Goal: Task Accomplishment & Management: Manage account settings

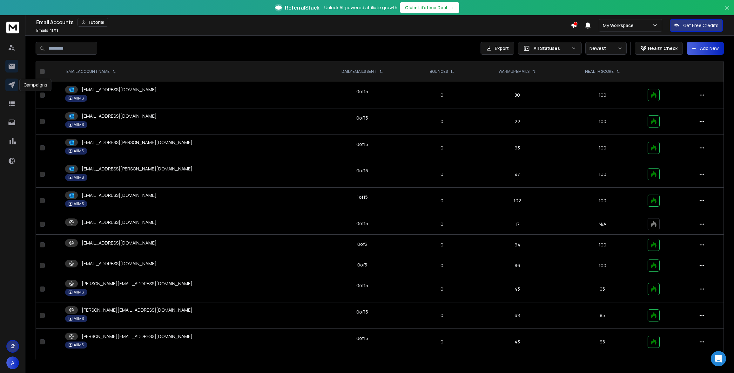
click at [15, 85] on icon at bounding box center [12, 85] width 8 height 8
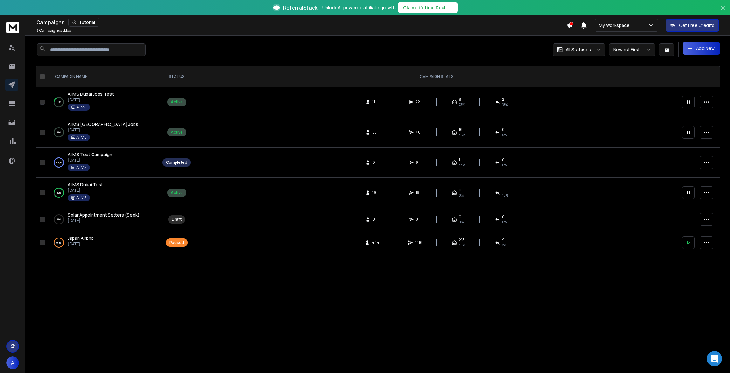
click at [99, 125] on span "AIIMS [GEOGRAPHIC_DATA] Jobs" at bounding box center [103, 124] width 71 height 6
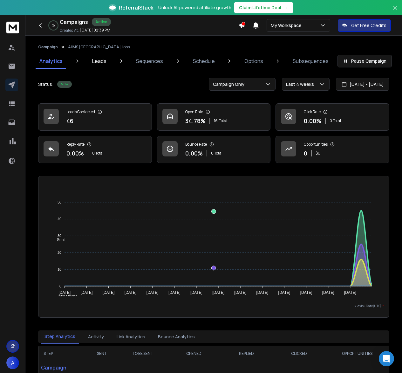
click at [100, 61] on p "Leads" at bounding box center [99, 61] width 14 height 8
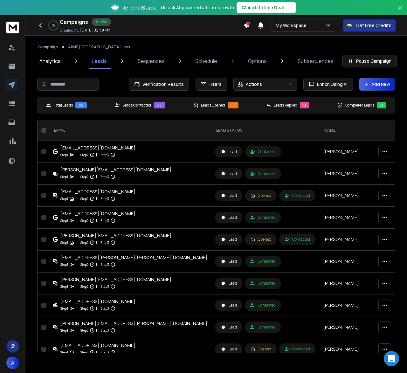
click at [60, 62] on p "Analytics" at bounding box center [49, 61] width 21 height 8
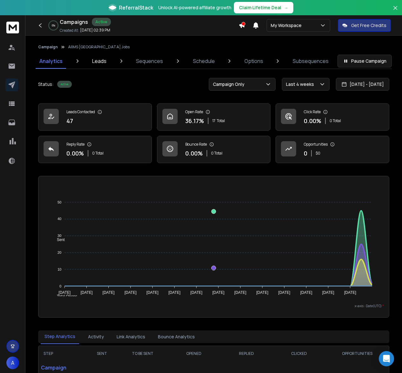
click at [95, 62] on p "Leads" at bounding box center [99, 61] width 14 height 8
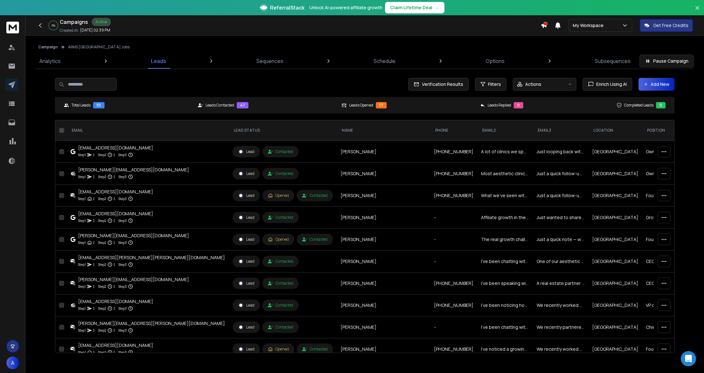
click at [230, 105] on p "Leads Contacted" at bounding box center [220, 105] width 29 height 5
click at [659, 89] on button "Add New" at bounding box center [657, 84] width 36 height 13
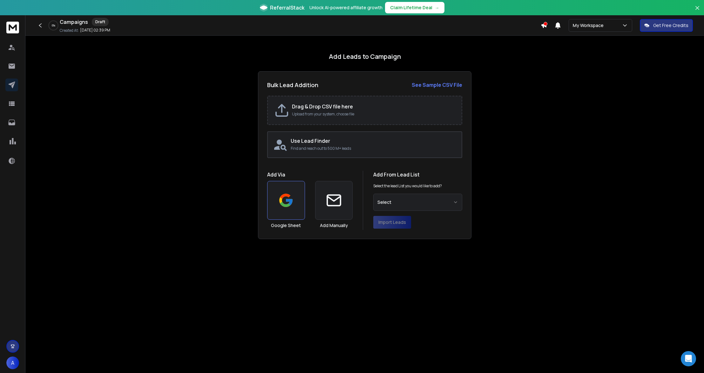
click at [294, 199] on icon at bounding box center [286, 200] width 16 height 19
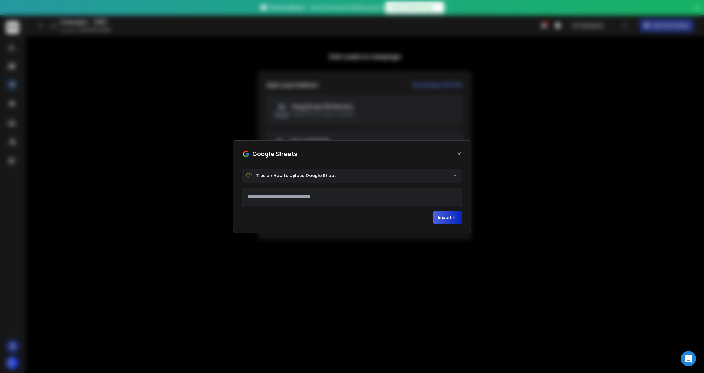
click at [302, 196] on input at bounding box center [352, 197] width 220 height 18
paste input "**********"
drag, startPoint x: 436, startPoint y: 198, endPoint x: 223, endPoint y: 192, distance: 213.3
click at [223, 192] on div "**********" at bounding box center [352, 187] width 704 height 106
click at [375, 197] on input "**********" at bounding box center [352, 197] width 220 height 18
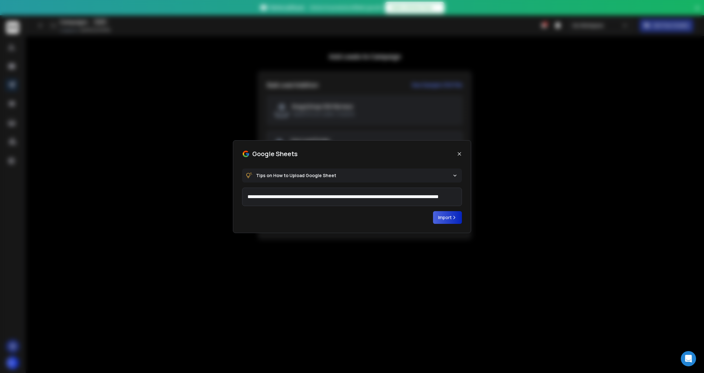
type input "**********"
click at [444, 215] on button "Import" at bounding box center [447, 217] width 29 height 13
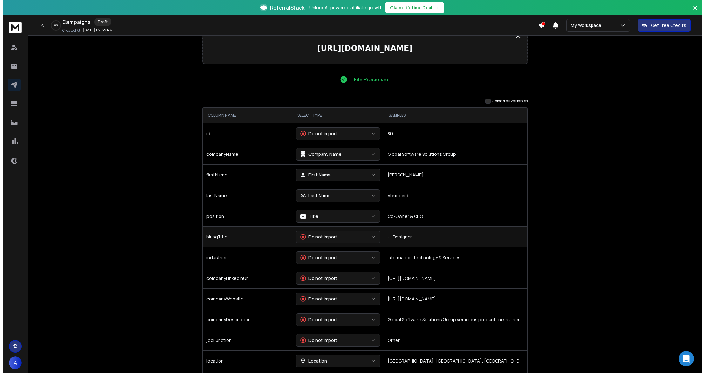
scroll to position [71, 0]
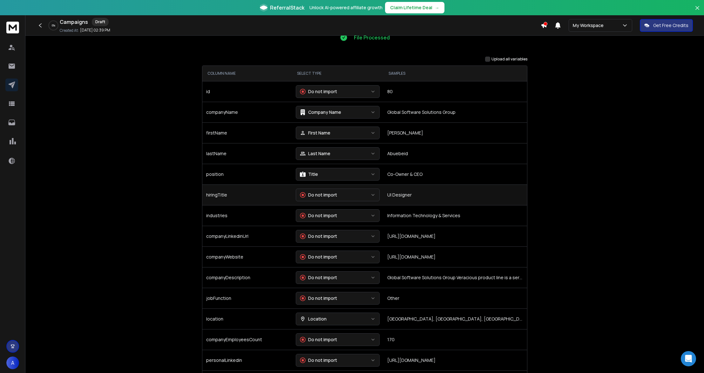
click at [342, 201] on button "Do not import" at bounding box center [338, 194] width 84 height 13
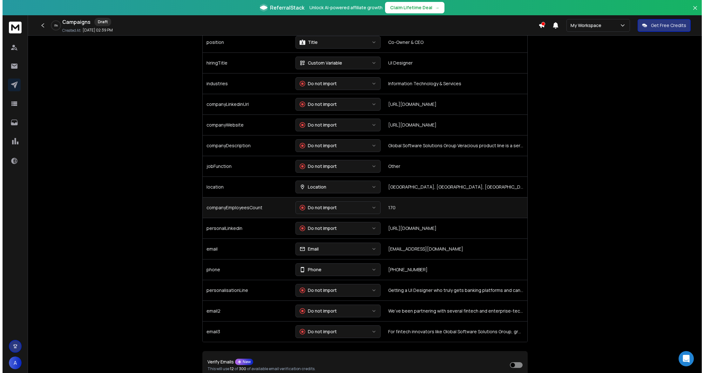
scroll to position [235, 0]
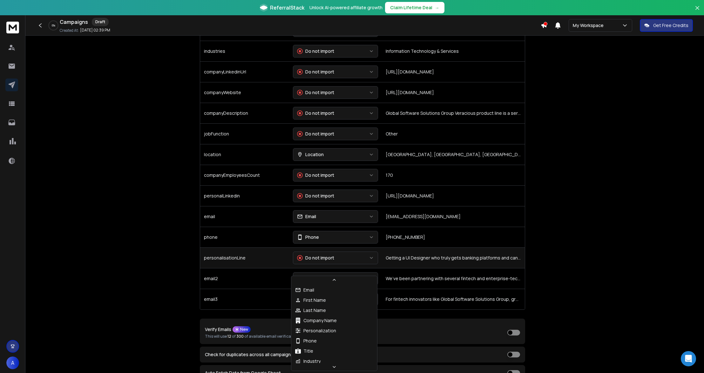
click at [339, 264] on button "Do not import" at bounding box center [335, 257] width 85 height 13
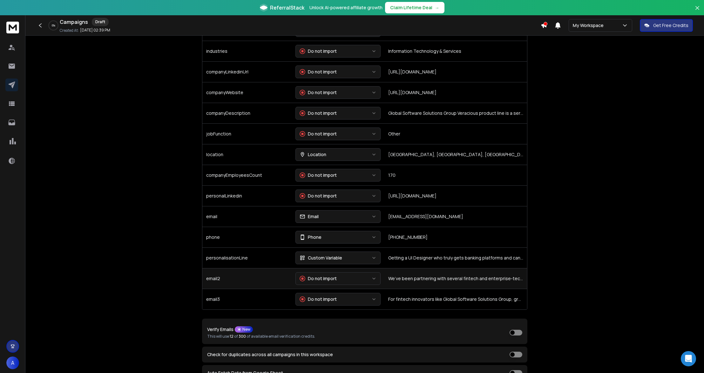
click at [346, 285] on button "Do not import" at bounding box center [338, 278] width 85 height 13
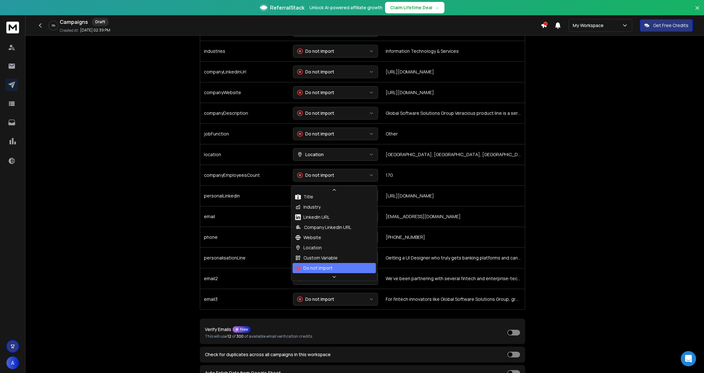
scroll to position [58, 0]
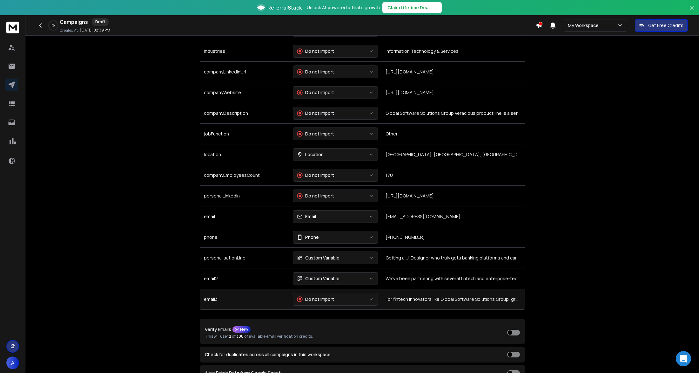
click at [342, 309] on td "Do not import" at bounding box center [335, 299] width 93 height 21
click at [341, 305] on button "Do not import" at bounding box center [335, 299] width 85 height 13
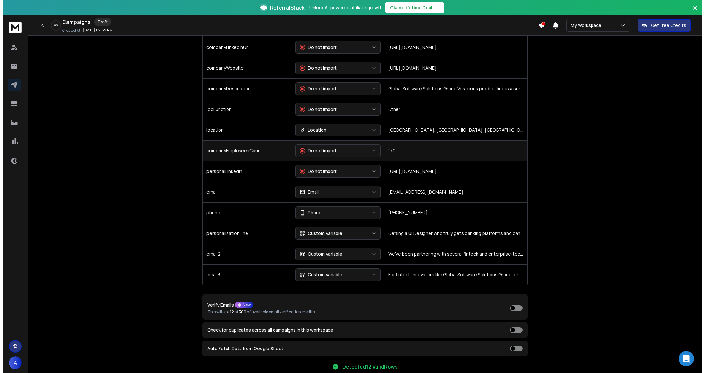
scroll to position [296, 0]
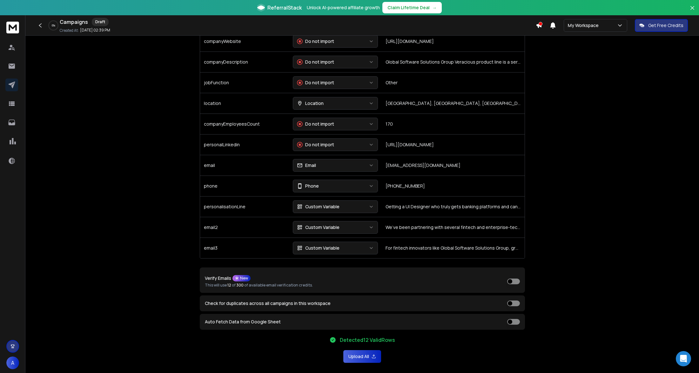
click at [351, 357] on button "Upload All" at bounding box center [363, 356] width 38 height 13
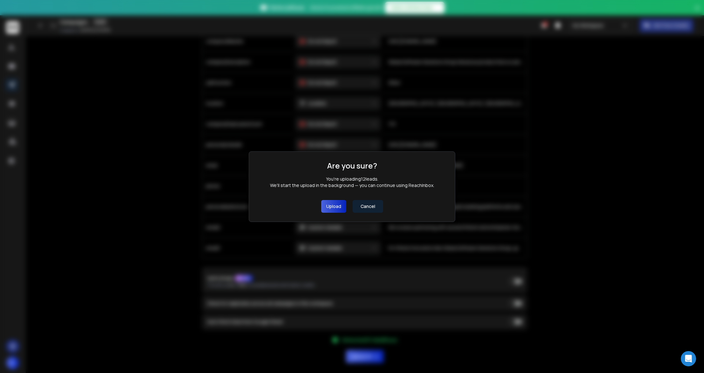
click at [338, 207] on button "Upload" at bounding box center [333, 206] width 25 height 13
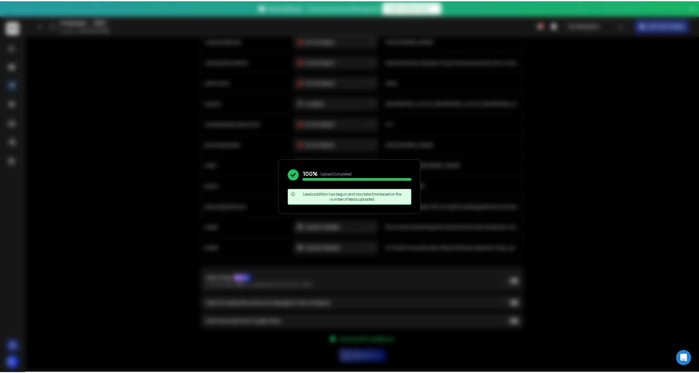
scroll to position [278, 0]
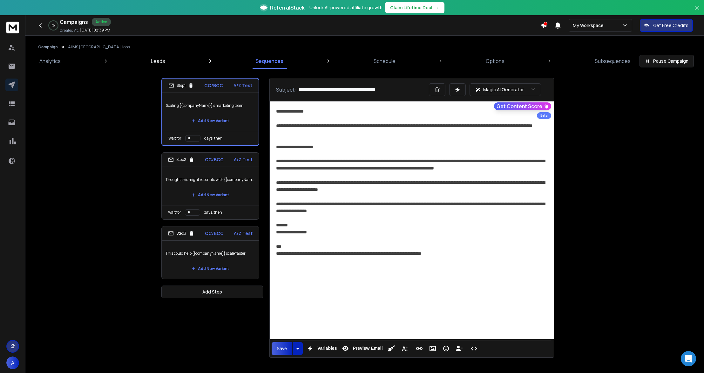
click at [167, 63] on link "Leads" at bounding box center [158, 60] width 22 height 15
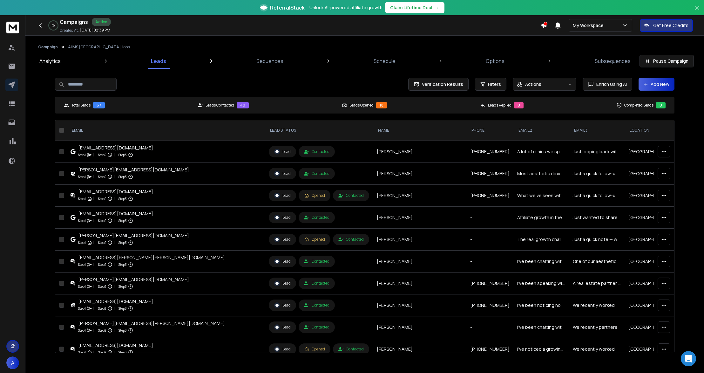
click at [58, 64] on p "Analytics" at bounding box center [49, 61] width 21 height 8
